Goal: Navigation & Orientation: Find specific page/section

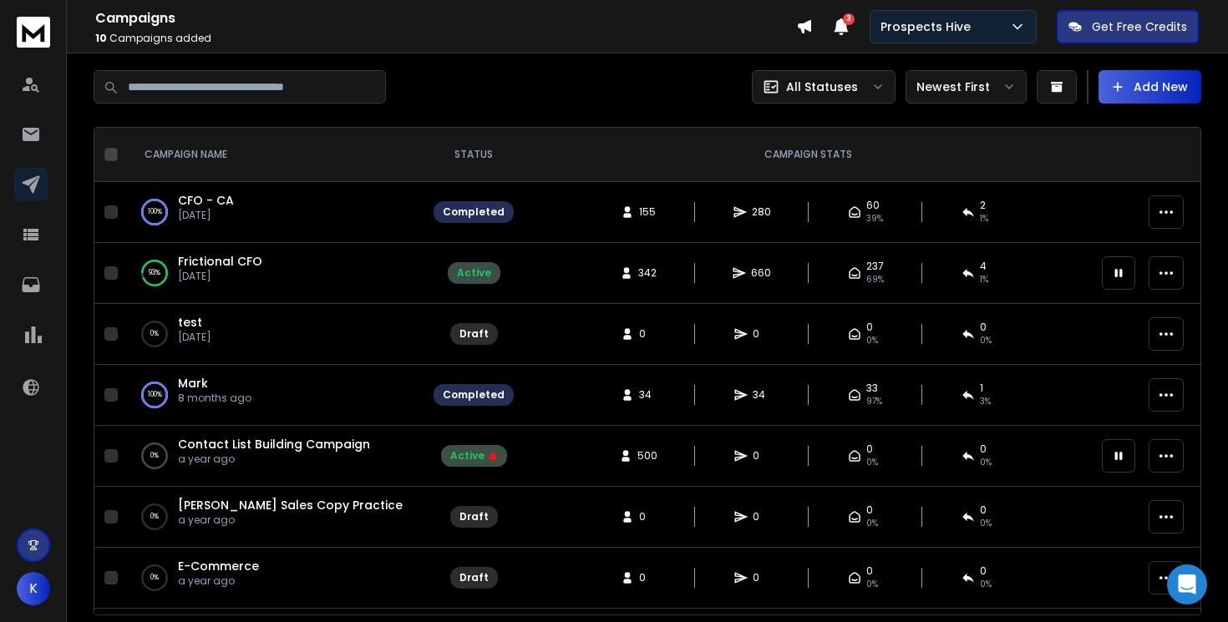
click at [923, 34] on button "Prospects Hive" at bounding box center [953, 26] width 167 height 33
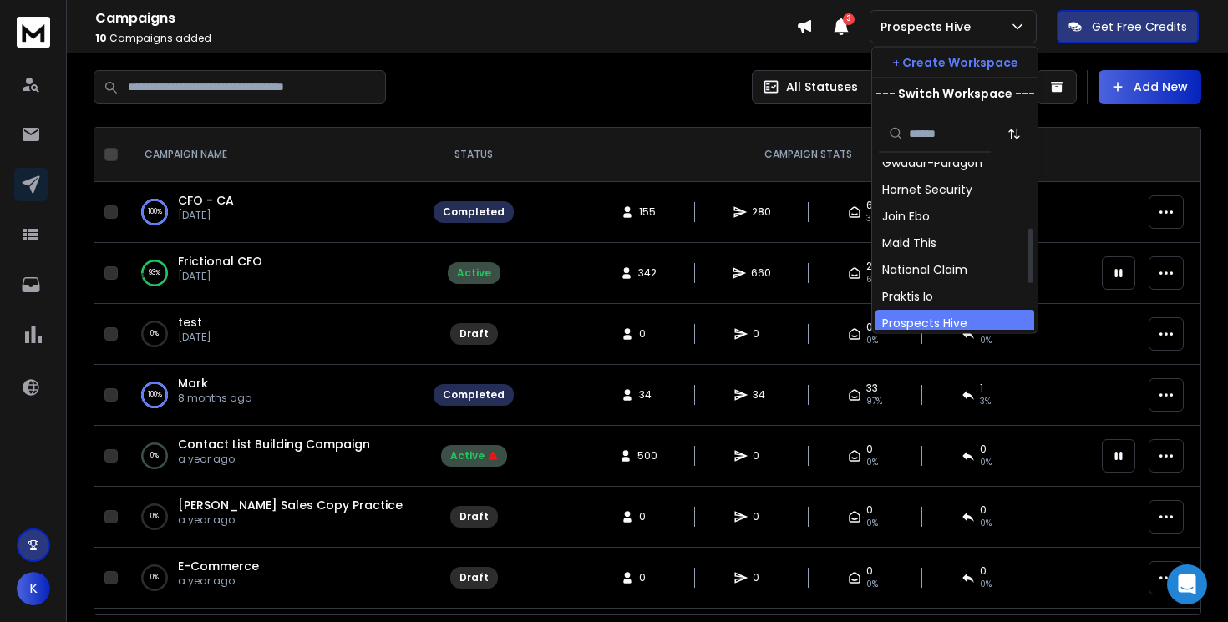
scroll to position [204, 0]
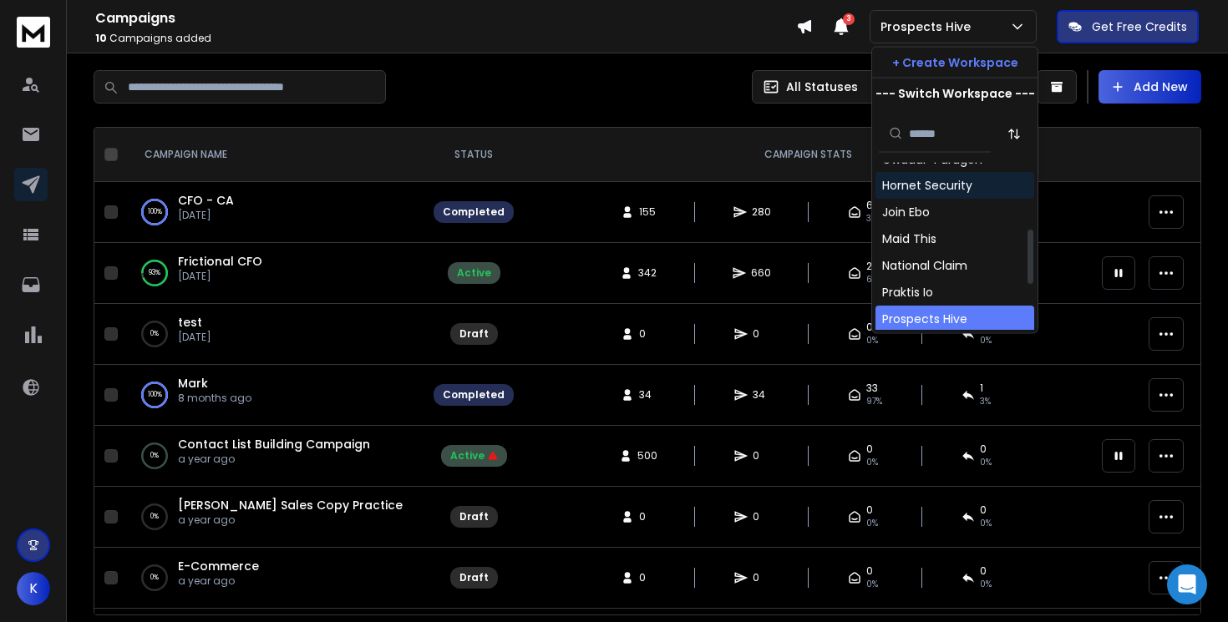
click at [927, 178] on div "Hornet Security" at bounding box center [927, 186] width 90 height 17
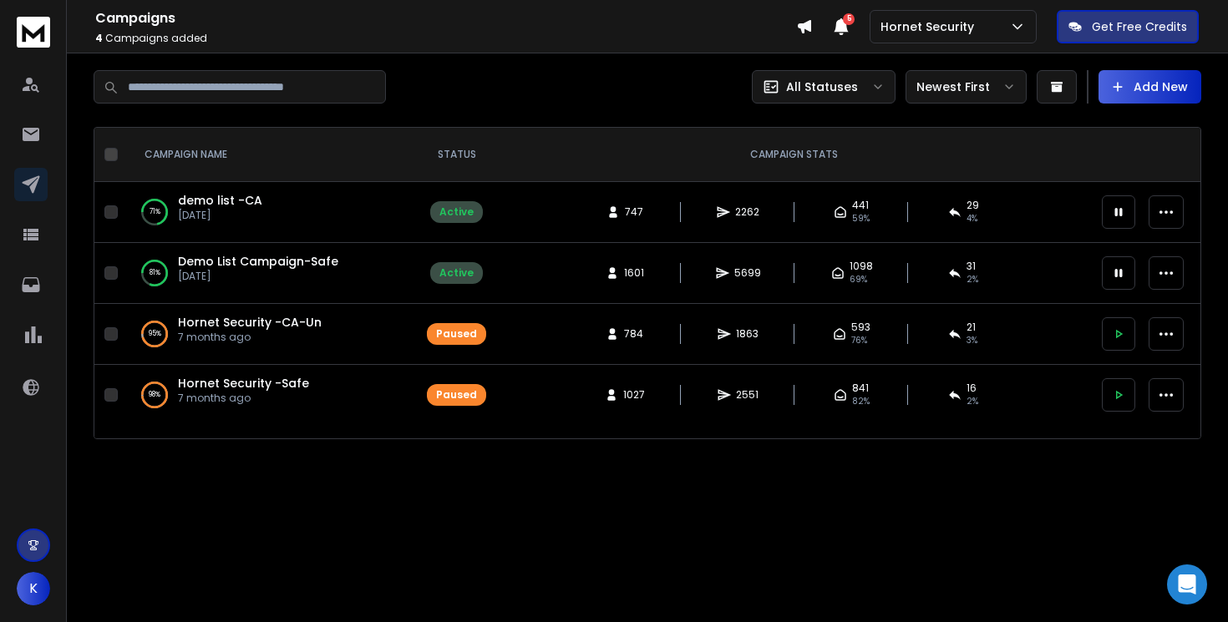
click at [241, 259] on span "Demo List Campaign-Safe" at bounding box center [258, 261] width 160 height 17
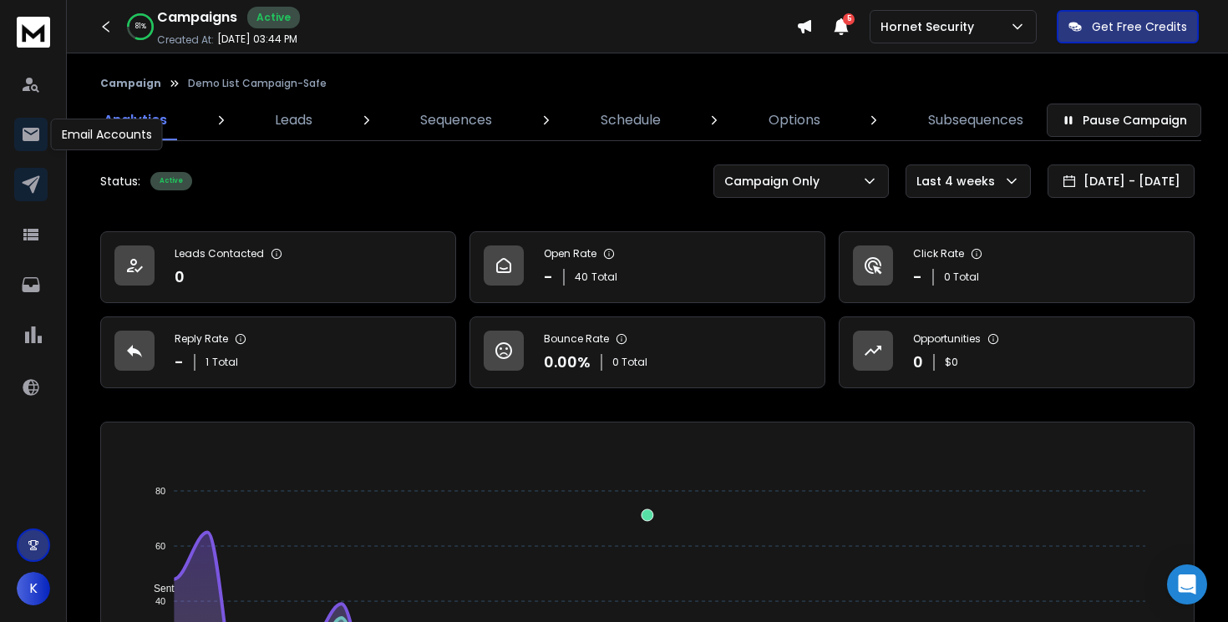
click at [36, 137] on icon at bounding box center [31, 134] width 17 height 13
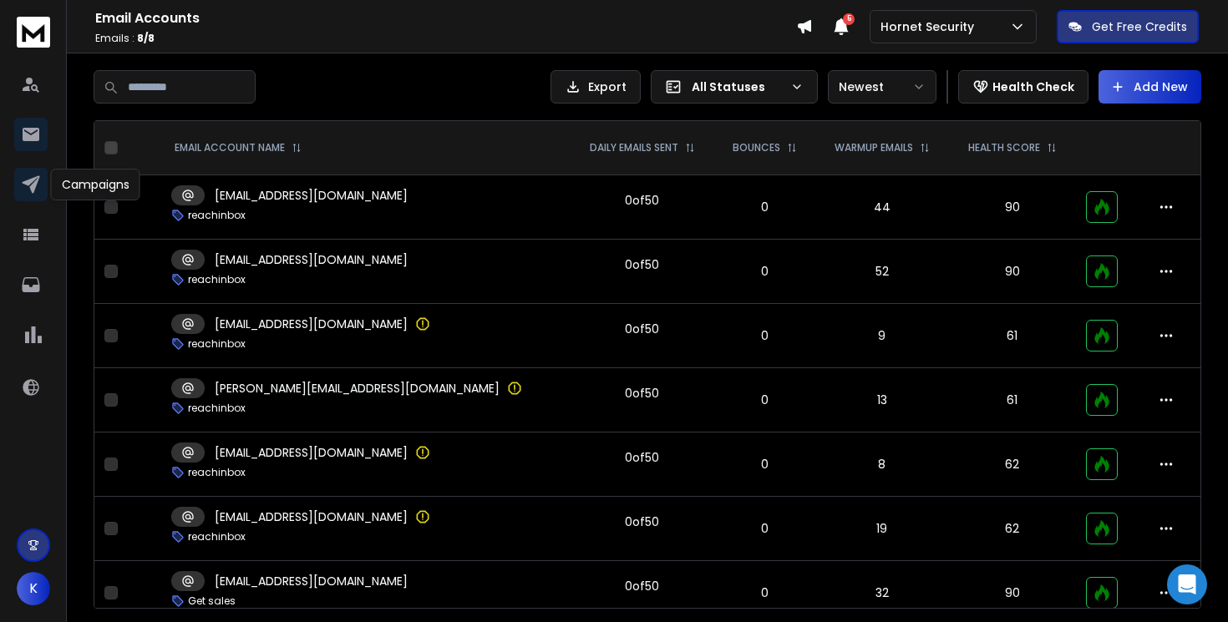
click at [15, 188] on link at bounding box center [30, 184] width 33 height 33
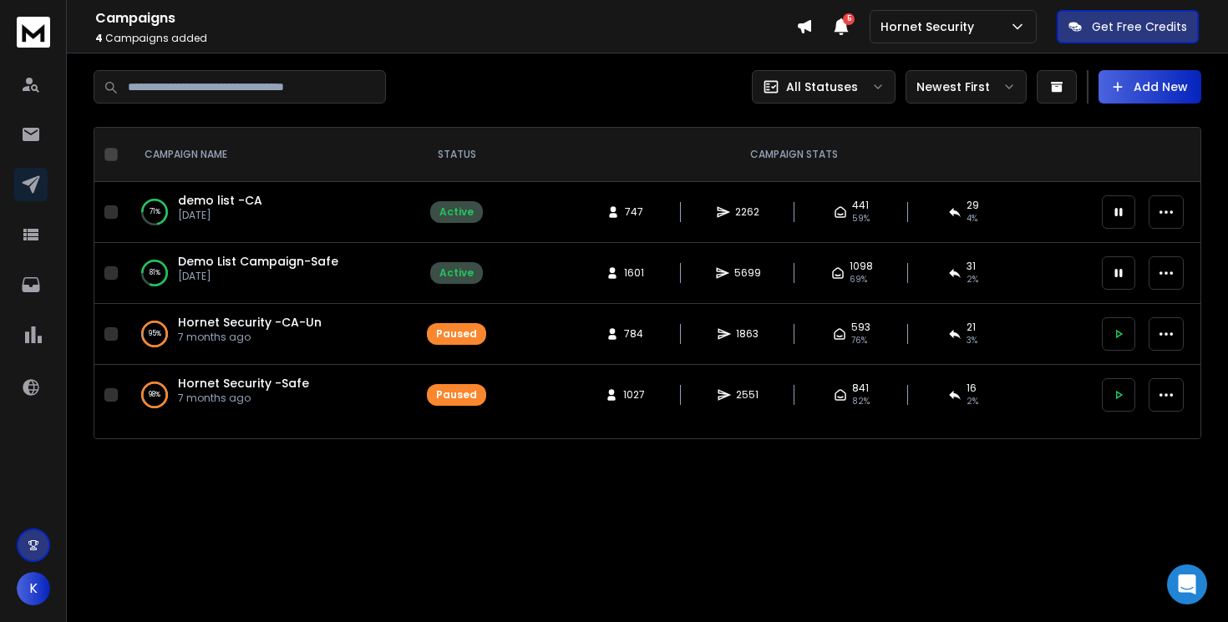
click at [656, 81] on div "Campaigns 4 Campaigns Added All Statuses Newest First Add New" at bounding box center [925, 86] width 554 height 33
